Goal: Task Accomplishment & Management: Manage account settings

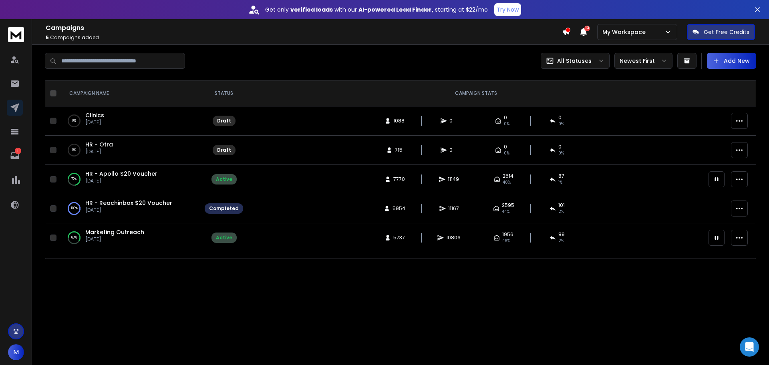
click at [434, 300] on div "Get only verified leads with our AI-powered Lead Finder, starting at $22/mo Try…" at bounding box center [384, 182] width 769 height 365
drag, startPoint x: 191, startPoint y: 311, endPoint x: 149, endPoint y: 227, distance: 93.7
click at [192, 310] on div "Get only verified leads with our AI-powered Lead Finder, starting at $22/mo Try…" at bounding box center [384, 182] width 769 height 365
click at [11, 79] on icon at bounding box center [15, 84] width 10 height 10
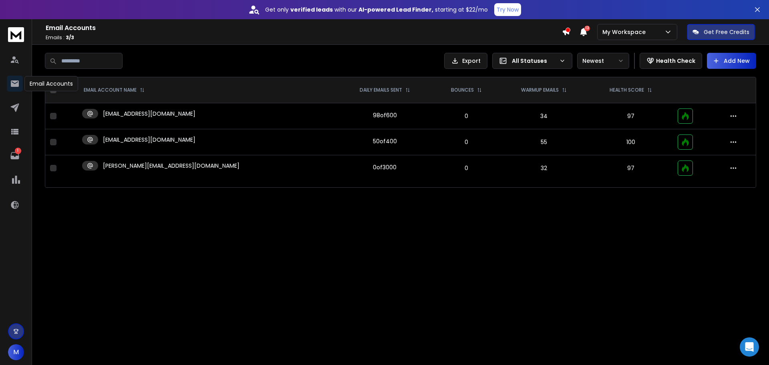
click at [367, 219] on div "Get only verified leads with our AI-powered Lead Finder, starting at $22/mo Try…" at bounding box center [384, 182] width 769 height 365
click at [11, 104] on icon at bounding box center [15, 108] width 10 height 10
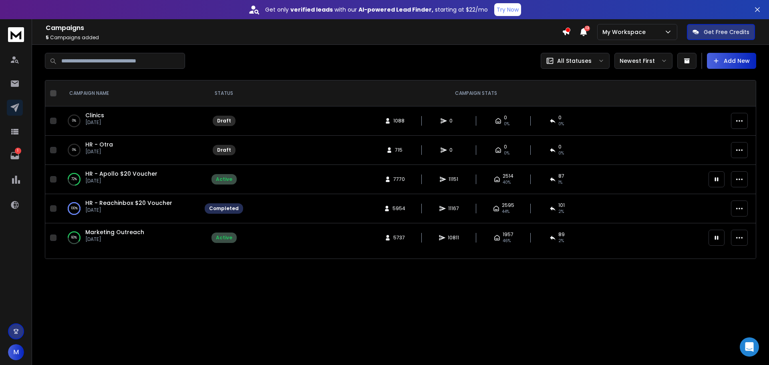
click at [313, 181] on div "7770 11151 2514 40 % 87 1 %" at bounding box center [476, 179] width 446 height 13
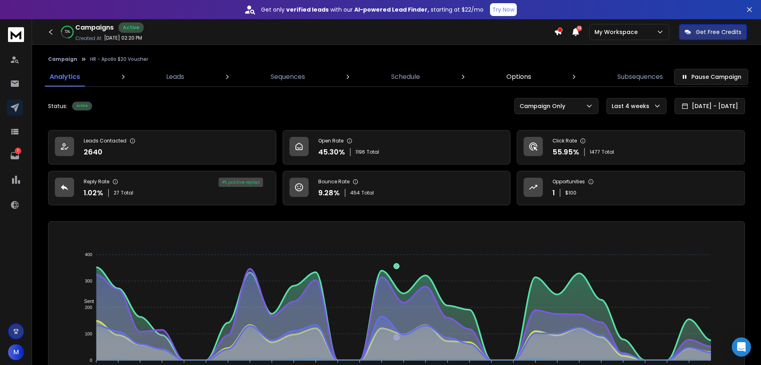
click at [516, 77] on p "Options" at bounding box center [519, 77] width 25 height 10
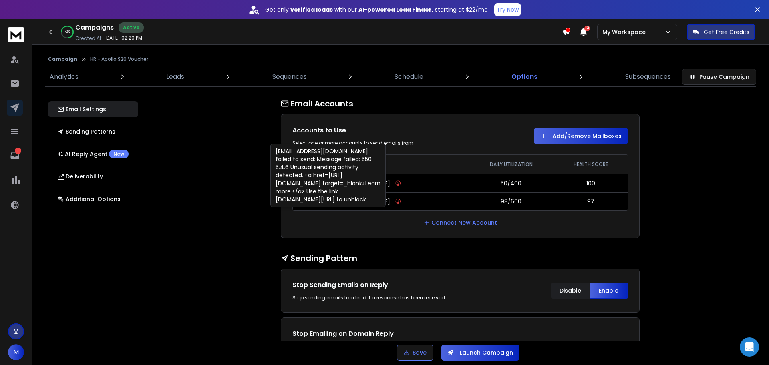
click at [386, 185] on div "hello@nanosingaporeshop.com failed to send: Message failed: 550 5.4.6 Unusual s…" at bounding box center [327, 175] width 115 height 63
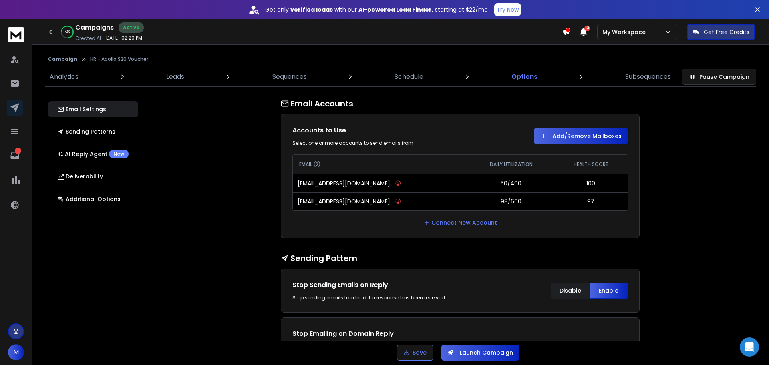
click at [195, 224] on div "Email Accounts Accounts to Use Select one or more accounts to send emails from …" at bounding box center [464, 219] width 627 height 243
click at [166, 261] on div "Email Accounts Accounts to Use Select one or more accounts to send emails from …" at bounding box center [464, 219] width 627 height 243
drag, startPoint x: 179, startPoint y: 257, endPoint x: 185, endPoint y: 51, distance: 206.3
click at [179, 256] on div "Email Accounts Accounts to Use Select one or more accounts to send emails from …" at bounding box center [464, 219] width 627 height 243
drag, startPoint x: 194, startPoint y: 171, endPoint x: 82, endPoint y: 103, distance: 131.2
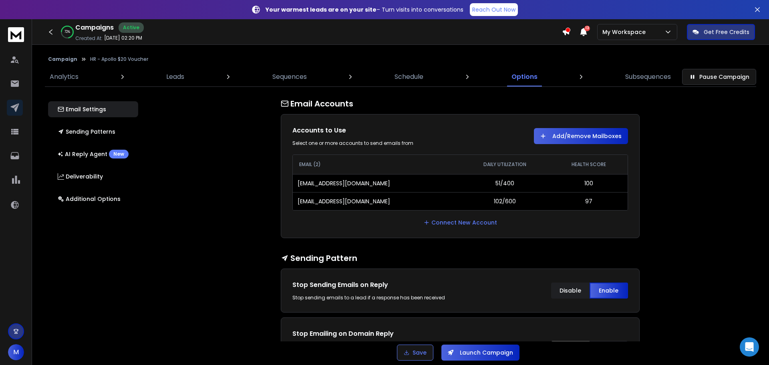
click at [194, 171] on div "Email Accounts Accounts to Use Select one or more accounts to send emails from …" at bounding box center [464, 219] width 627 height 243
click at [8, 87] on link at bounding box center [15, 84] width 16 height 16
